Goal: Communication & Community: Ask a question

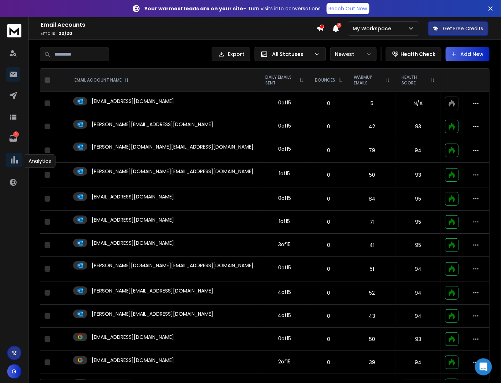
click at [15, 153] on link at bounding box center [14, 160] width 16 height 16
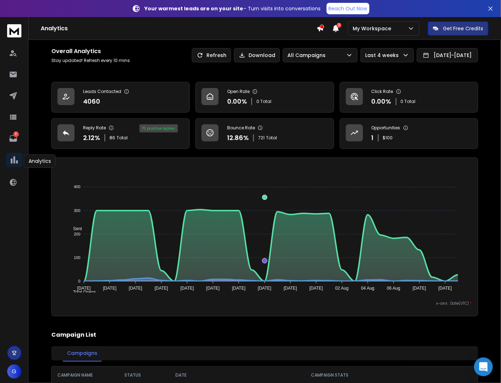
click at [489, 368] on div "Open Intercom Messenger" at bounding box center [483, 367] width 19 height 19
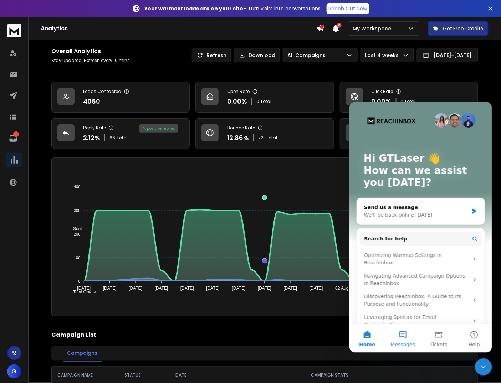
click at [406, 336] on button "Messages" at bounding box center [403, 338] width 36 height 29
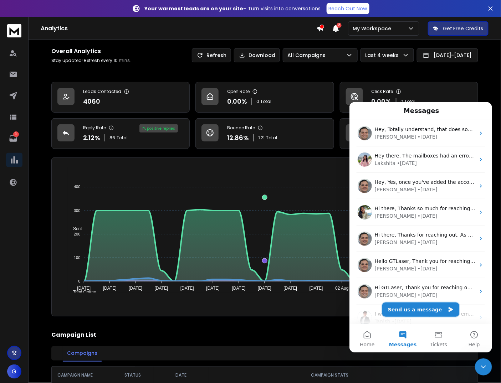
click at [411, 313] on button "Send us a message" at bounding box center [420, 310] width 77 height 14
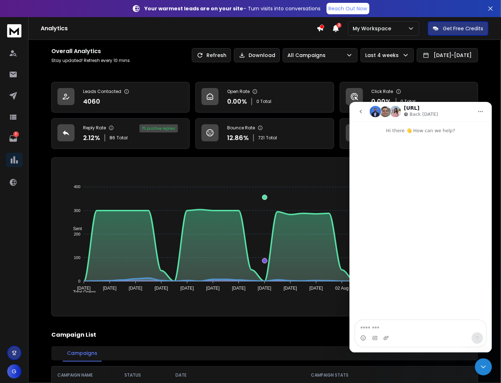
type textarea "**********"
click at [484, 364] on icon "Close Intercom Messenger" at bounding box center [483, 367] width 9 height 9
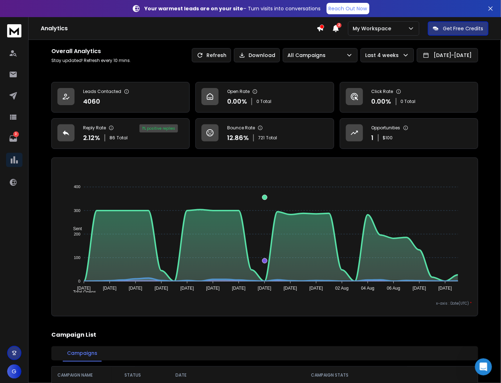
drag, startPoint x: 960, startPoint y: 717, endPoint x: 484, endPoint y: 365, distance: 592.5
click at [484, 365] on icon "Open Intercom Messenger" at bounding box center [484, 367] width 12 height 12
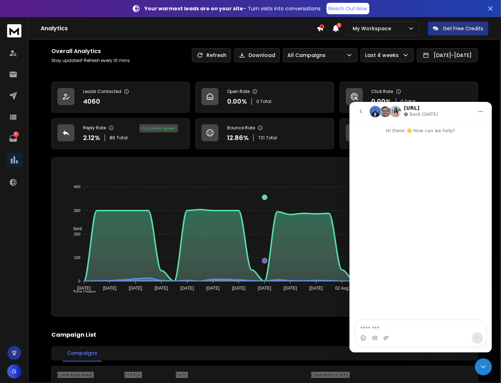
drag, startPoint x: 419, startPoint y: 317, endPoint x: 414, endPoint y: 325, distance: 9.7
click at [418, 318] on div "Intercom messenger" at bounding box center [420, 227] width 143 height 187
click at [414, 325] on textarea "Message…" at bounding box center [420, 326] width 131 height 12
paste textarea "*"
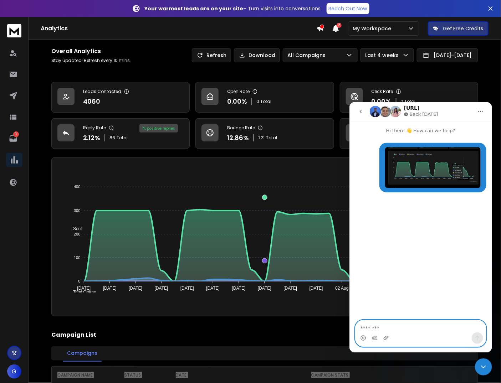
type textarea "*"
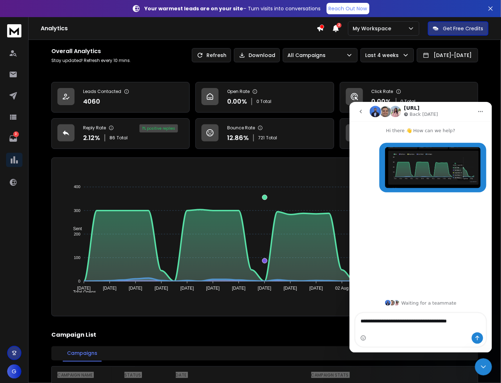
type textarea "**********"
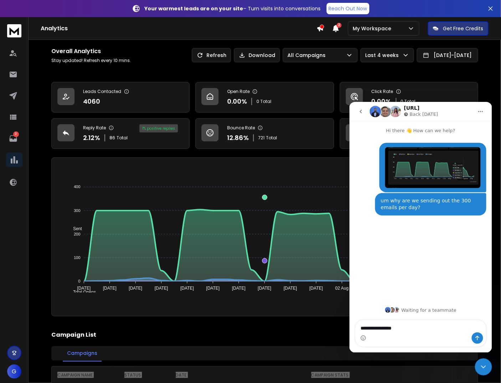
type textarea "**********"
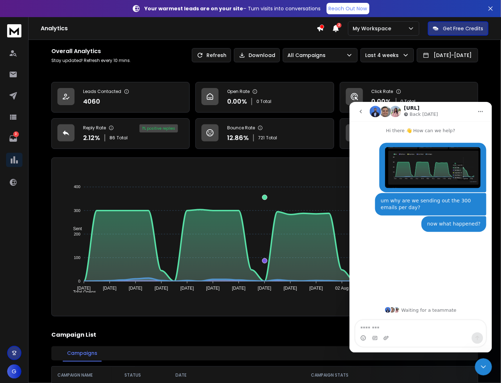
drag, startPoint x: 277, startPoint y: 164, endPoint x: 280, endPoint y: 148, distance: 15.7
click at [278, 163] on div "Sent Total Opens Unique Opens Links Clicked Total Replies 400 400 300 300 200 2…" at bounding box center [264, 237] width 427 height 159
click at [280, 146] on link "Bounce Rate 12.86 % 721 Total" at bounding box center [264, 133] width 138 height 31
click at [16, 137] on p "3" at bounding box center [16, 135] width 6 height 6
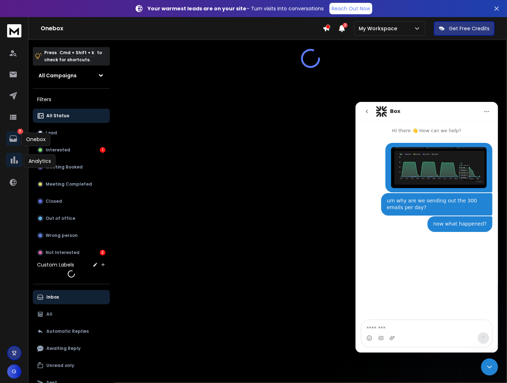
click at [13, 153] on link at bounding box center [14, 160] width 16 height 16
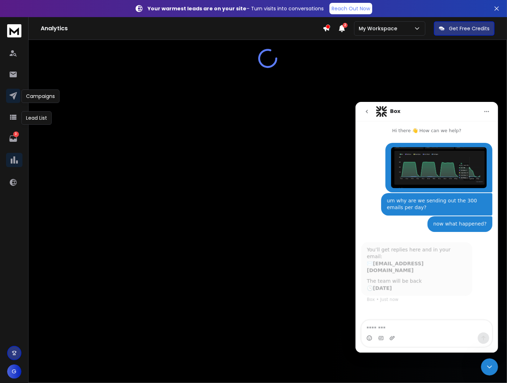
click at [11, 98] on icon at bounding box center [13, 96] width 9 height 9
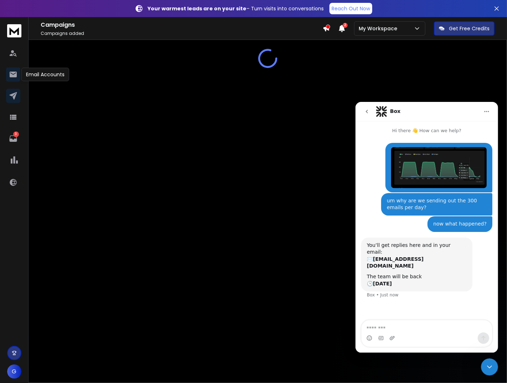
click at [13, 76] on icon at bounding box center [13, 75] width 7 height 6
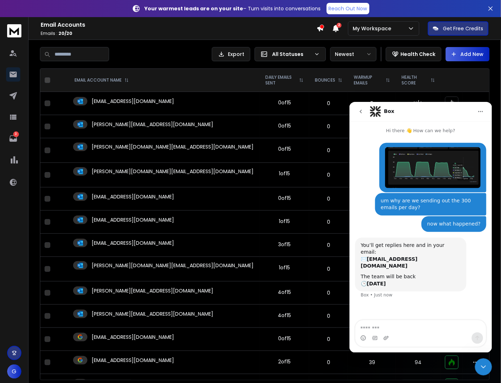
click at [359, 109] on icon "go back" at bounding box center [361, 111] width 6 height 6
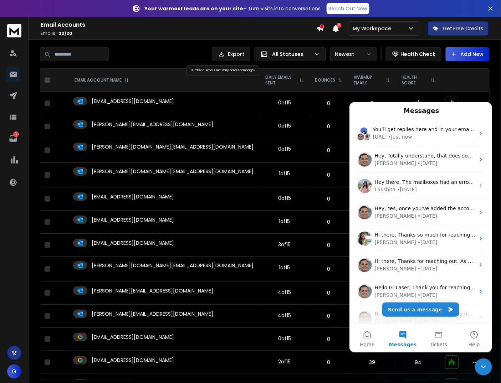
click at [266, 81] on p "DAILY EMAILS SENT" at bounding box center [281, 80] width 31 height 11
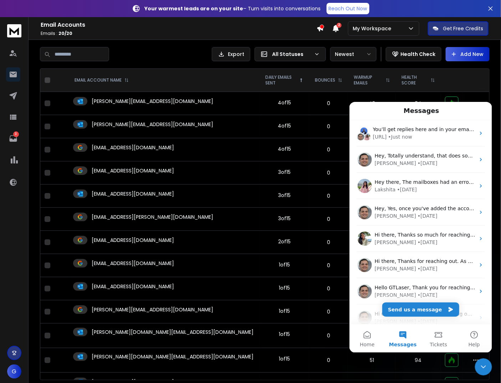
click at [260, 84] on th "DAILY EMAILS SENT" at bounding box center [285, 80] width 50 height 23
click at [266, 80] on div "DAILY EMAILS SENT" at bounding box center [285, 80] width 38 height 11
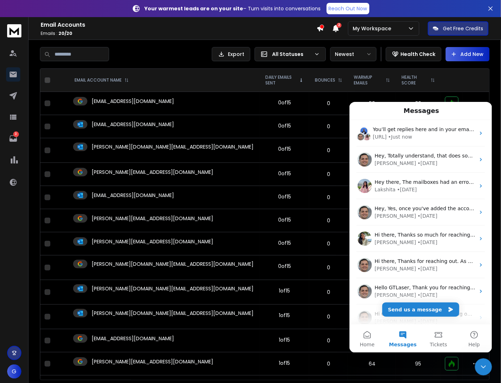
click at [487, 363] on icon "Close Intercom Messenger" at bounding box center [483, 367] width 9 height 9
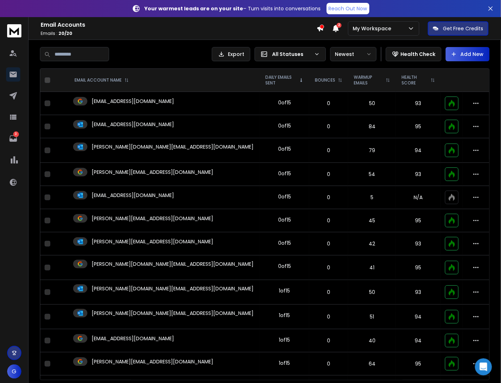
click at [479, 364] on icon "Open Intercom Messenger" at bounding box center [484, 367] width 12 height 12
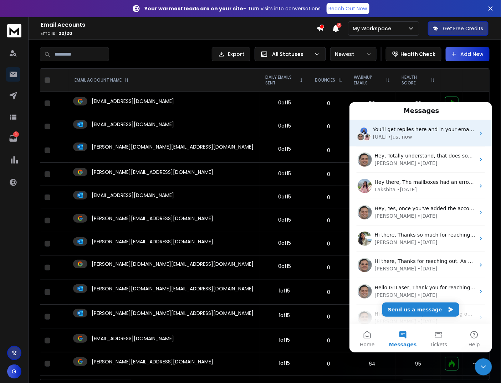
click at [406, 133] on div "• Just now" at bounding box center [400, 136] width 24 height 7
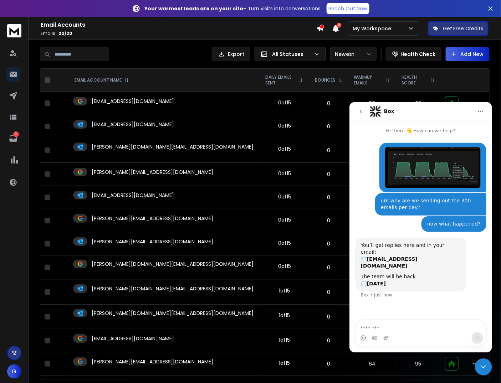
click at [405, 331] on textarea "Message…" at bounding box center [420, 326] width 131 height 12
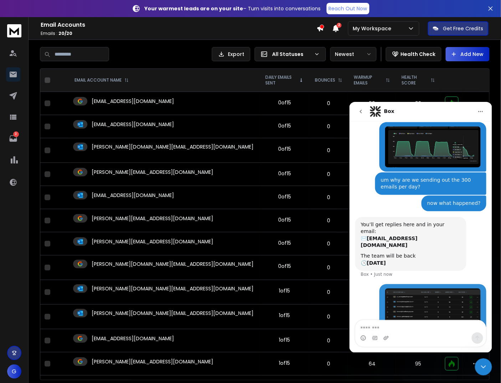
scroll to position [55, 0]
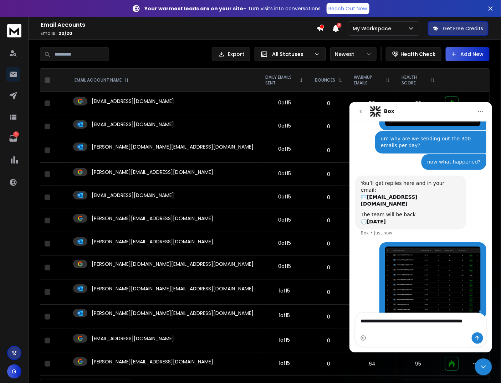
type textarea "**********"
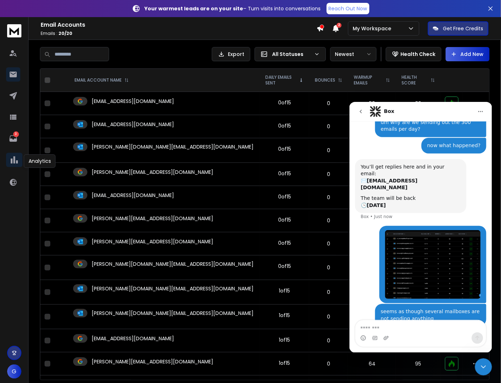
click at [14, 159] on icon at bounding box center [14, 160] width 7 height 7
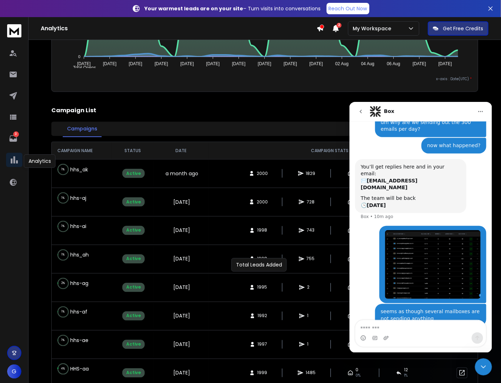
scroll to position [265, 0]
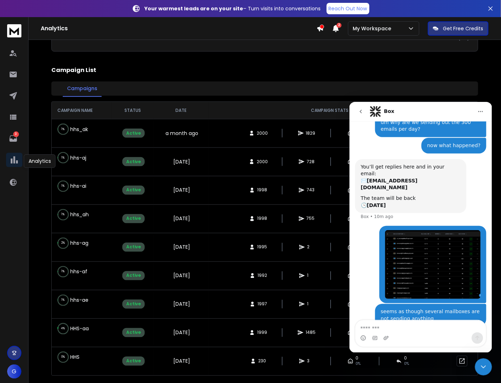
click at [485, 366] on icon "Close Intercom Messenger" at bounding box center [483, 367] width 9 height 9
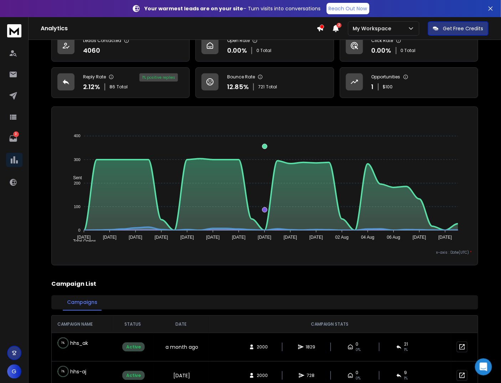
scroll to position [0, 0]
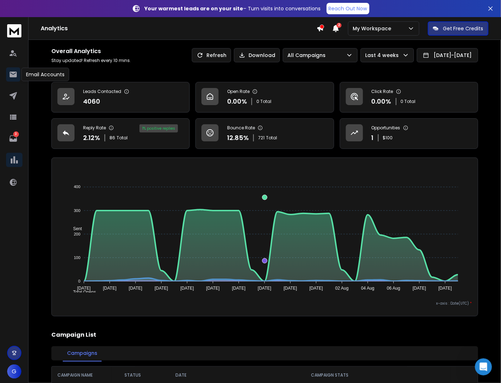
click at [13, 77] on icon at bounding box center [13, 75] width 7 height 6
